Goal: Check status

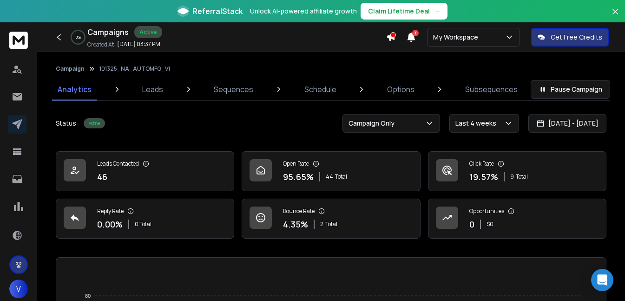
click at [230, 91] on p "Sequences" at bounding box center [233, 89] width 39 height 11
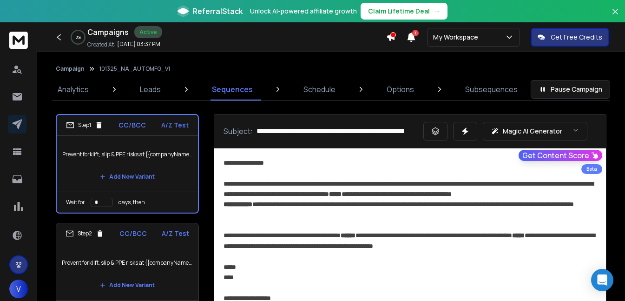
scroll to position [93, 0]
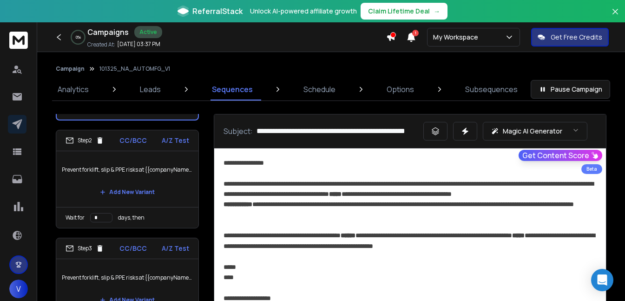
click at [89, 87] on p "Analytics" at bounding box center [73, 89] width 31 height 11
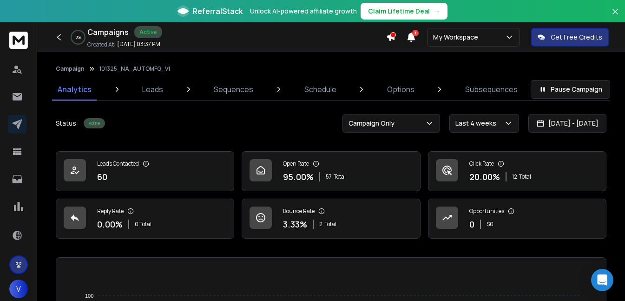
click at [196, 216] on link "Reply Rate 0.00 % 0 Total" at bounding box center [145, 218] width 178 height 40
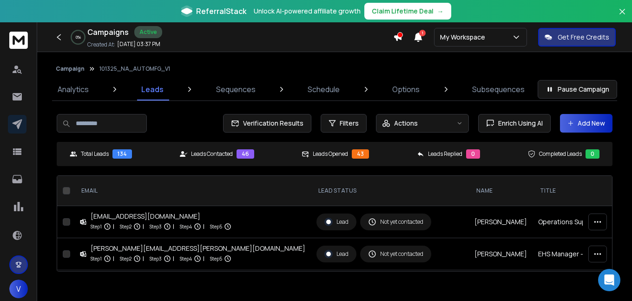
click at [89, 88] on p "Analytics" at bounding box center [73, 89] width 31 height 11
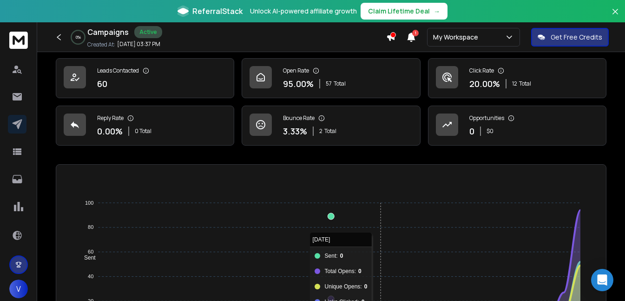
scroll to position [186, 0]
